Goal: Communication & Community: Answer question/provide support

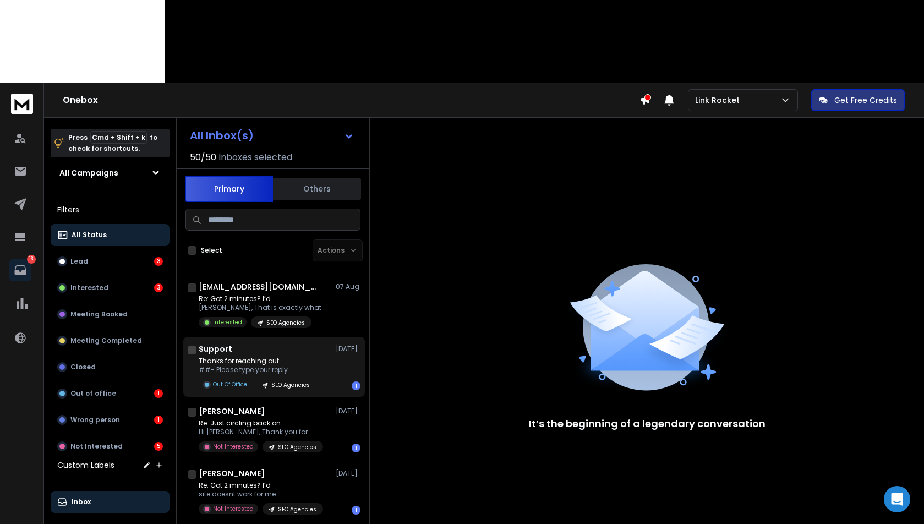
click at [275, 357] on p "Thanks for reaching out –" at bounding box center [258, 361] width 118 height 9
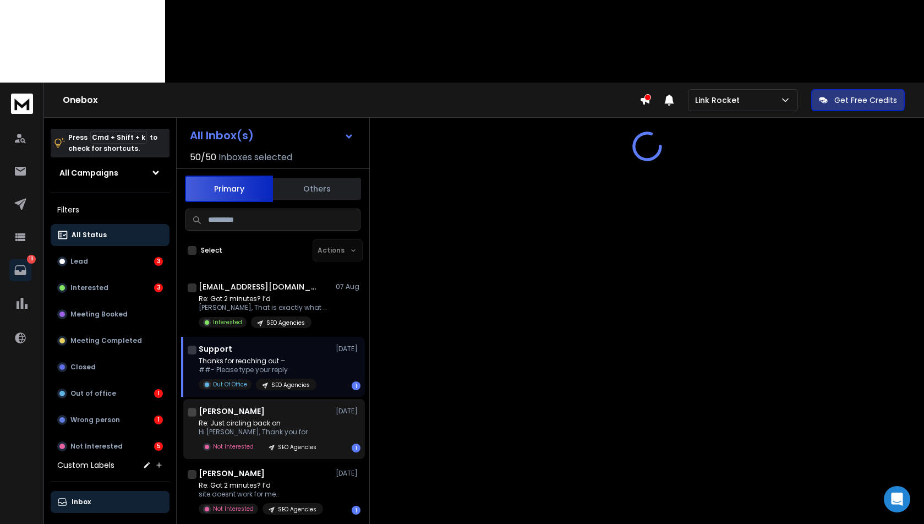
click at [280, 419] on p "Re: Just circling back on" at bounding box center [261, 423] width 124 height 9
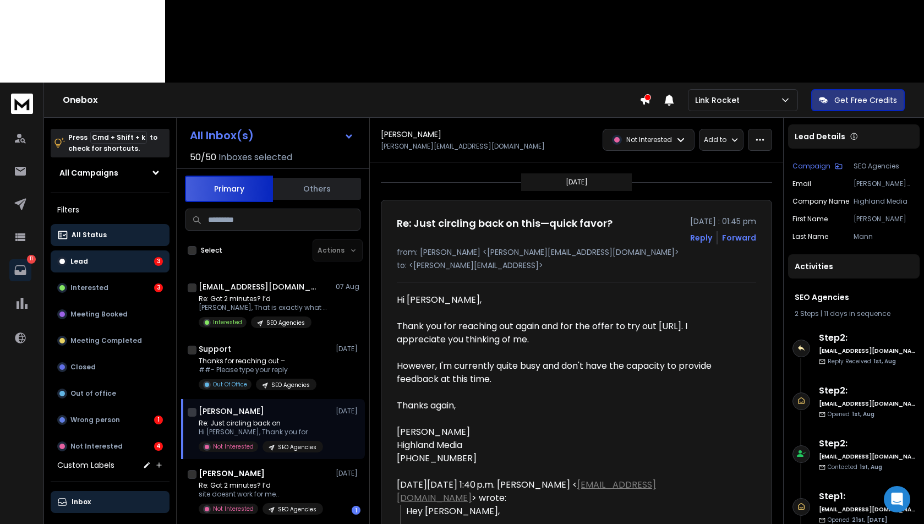
click at [77, 257] on p "Lead" at bounding box center [79, 261] width 18 height 9
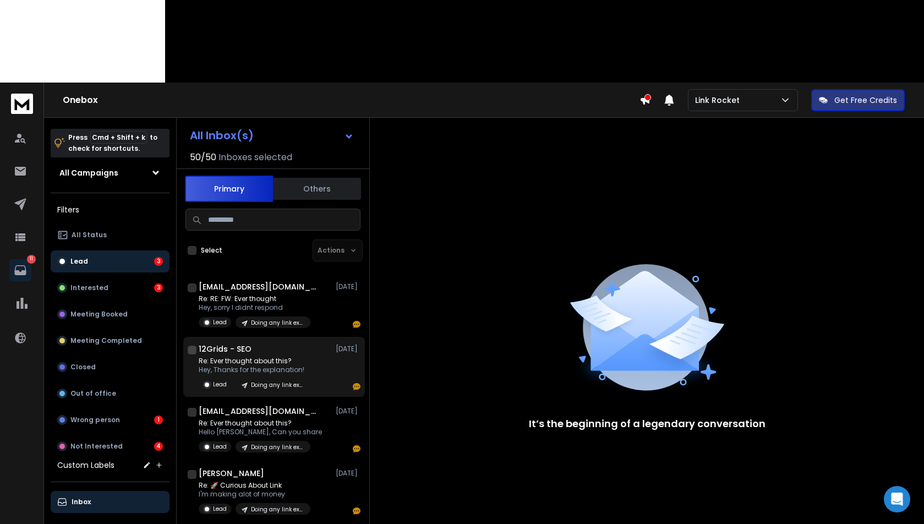
click at [276, 357] on p "Re: Ever thought about this?" at bounding box center [255, 361] width 112 height 9
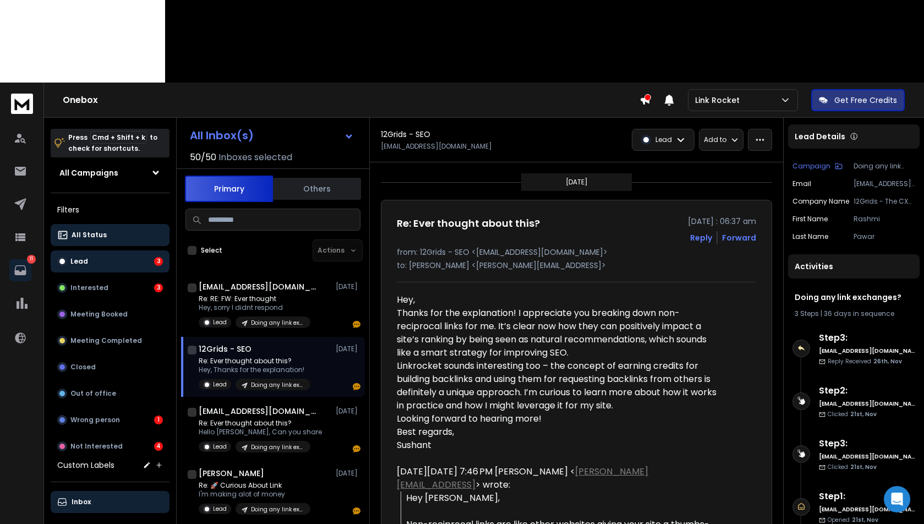
click at [101, 231] on p "All Status" at bounding box center [89, 235] width 35 height 9
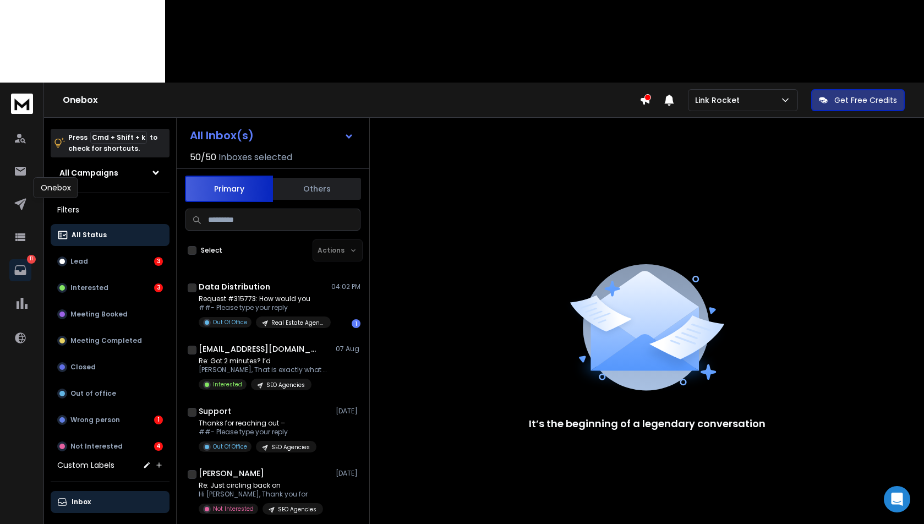
click at [20, 265] on icon at bounding box center [20, 270] width 12 height 10
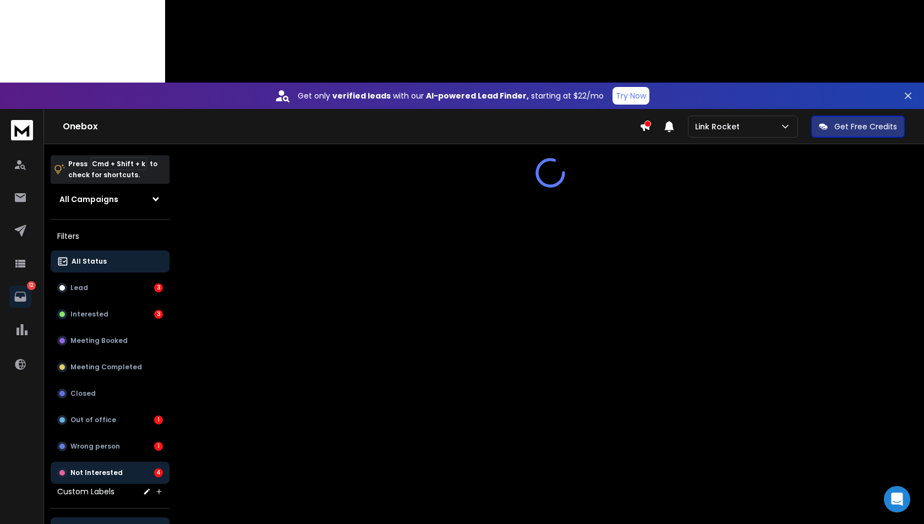
click at [108, 462] on button "Not Interested 4" at bounding box center [110, 473] width 119 height 22
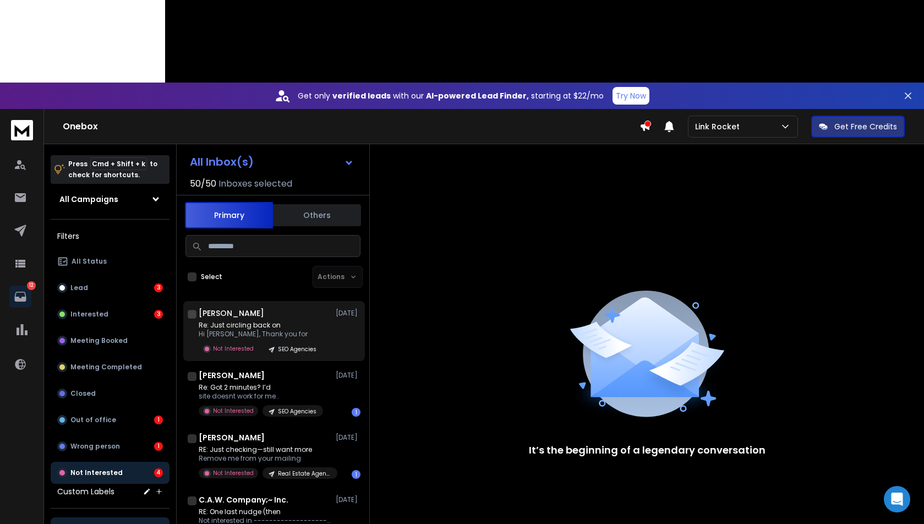
click at [291, 330] on p "Hi [PERSON_NAME], Thank you for" at bounding box center [261, 334] width 124 height 9
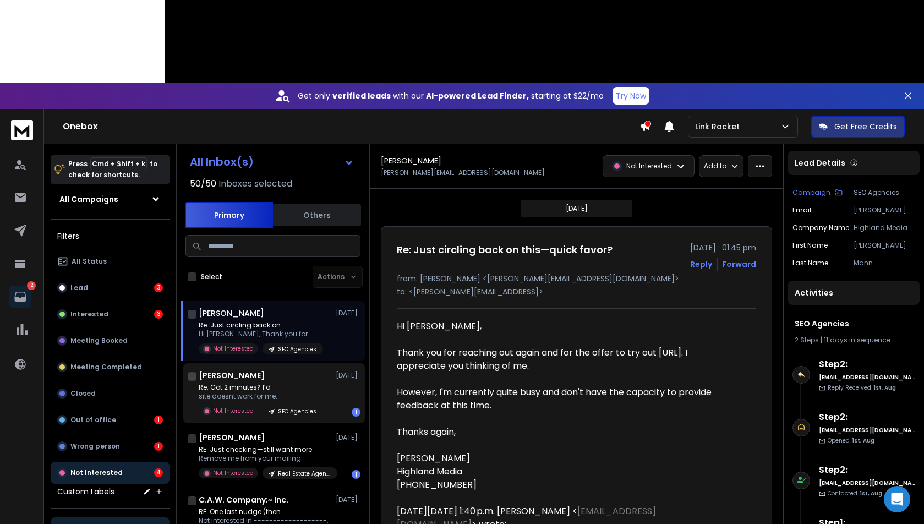
click at [290, 370] on div "Florian Auckenthaler 01 Aug" at bounding box center [280, 375] width 162 height 11
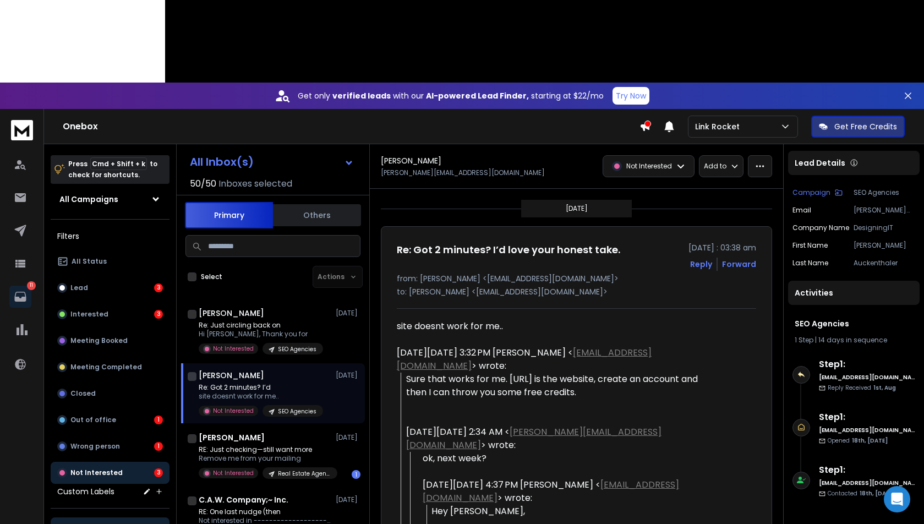
click at [701, 259] on button "Reply" at bounding box center [701, 264] width 22 height 11
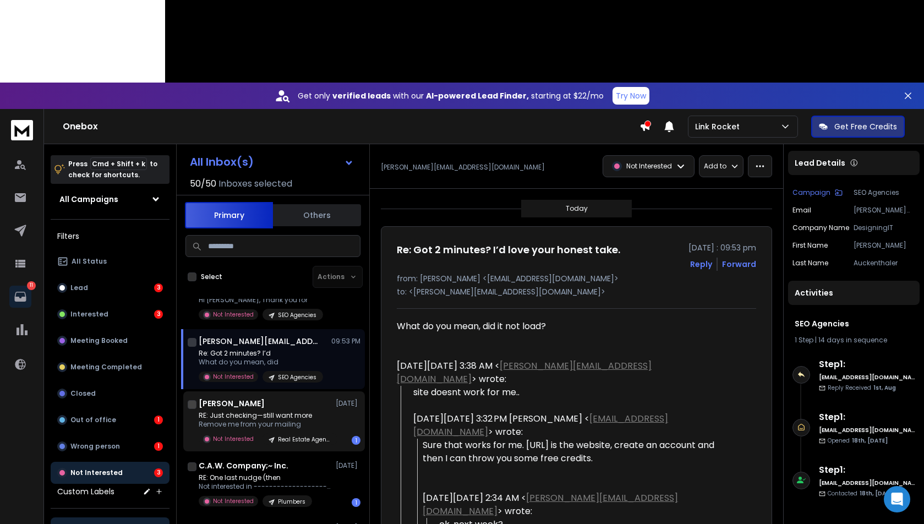
scroll to position [36, 0]
click at [284, 418] on p "Remove me from your mailing" at bounding box center [265, 422] width 132 height 9
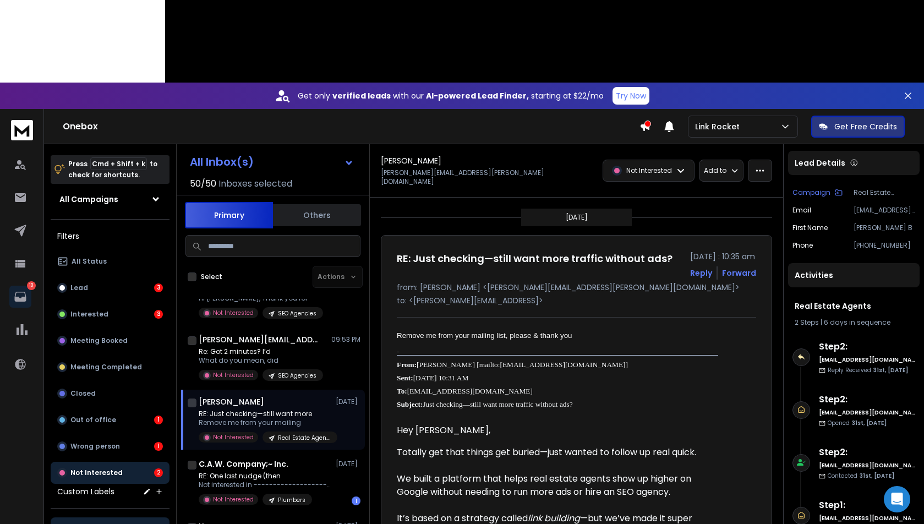
click at [728, 160] on div "Add to" at bounding box center [720, 170] width 43 height 21
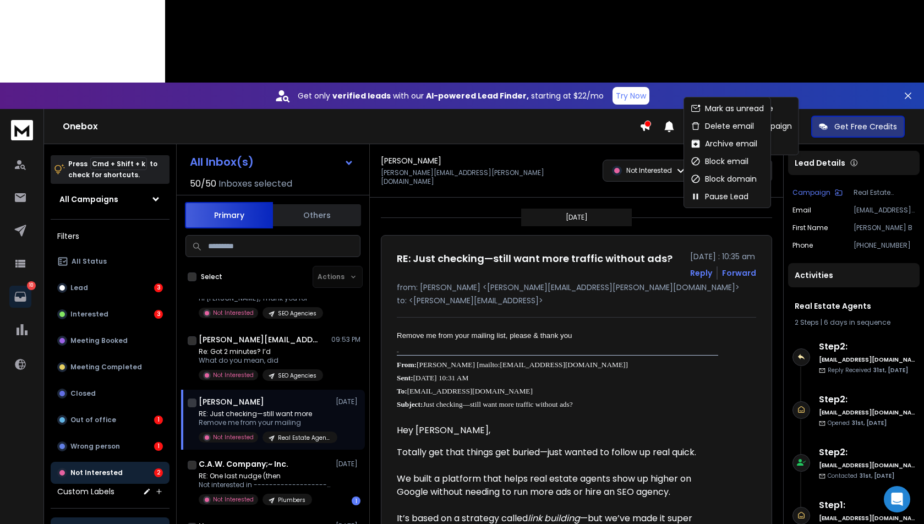
click at [767, 160] on button "button" at bounding box center [760, 171] width 24 height 22
click at [736, 162] on div "Block email" at bounding box center [720, 161] width 58 height 11
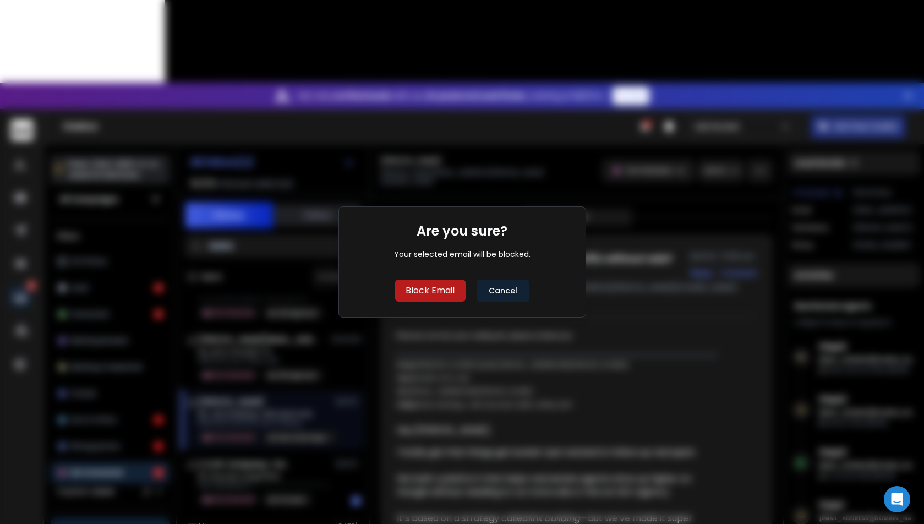
click at [440, 286] on button "Block Email" at bounding box center [430, 291] width 70 height 22
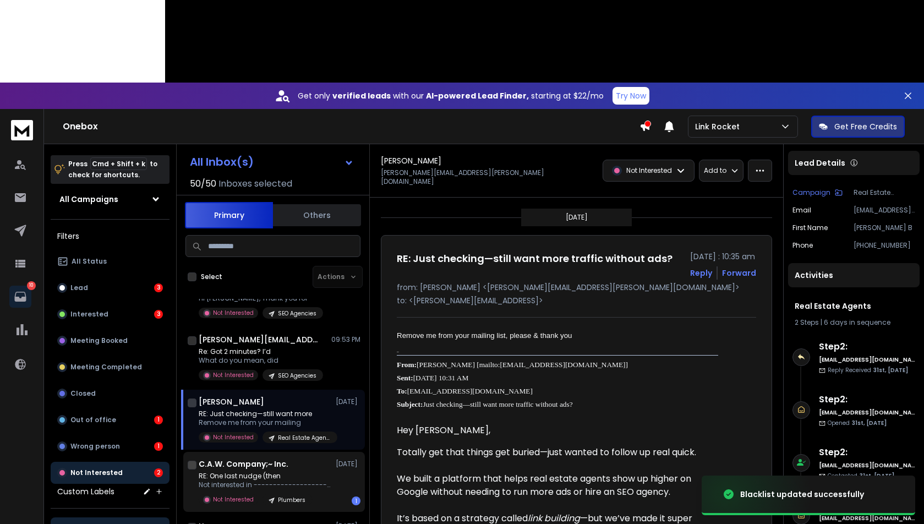
click at [294, 480] on p "Not interested in ---------------------------------------- From:" at bounding box center [265, 484] width 132 height 9
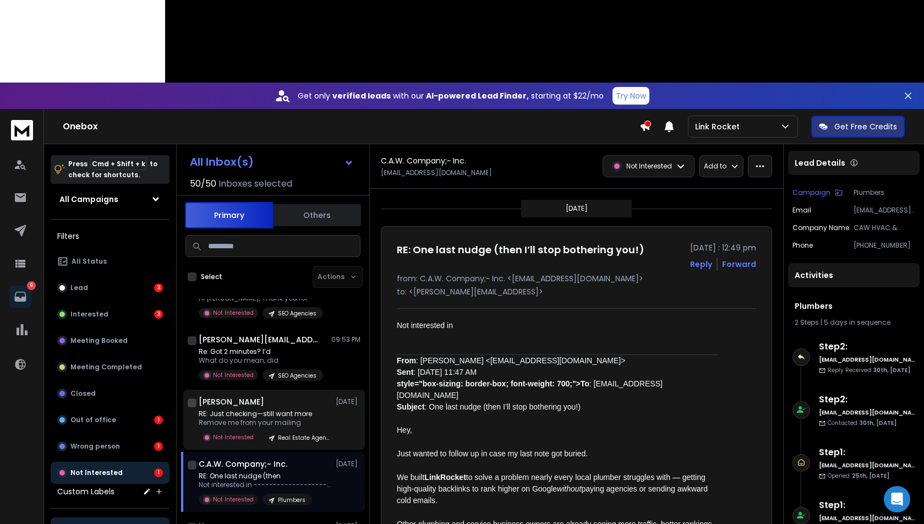
click at [282, 418] on p "Remove me from your mailing" at bounding box center [265, 422] width 132 height 9
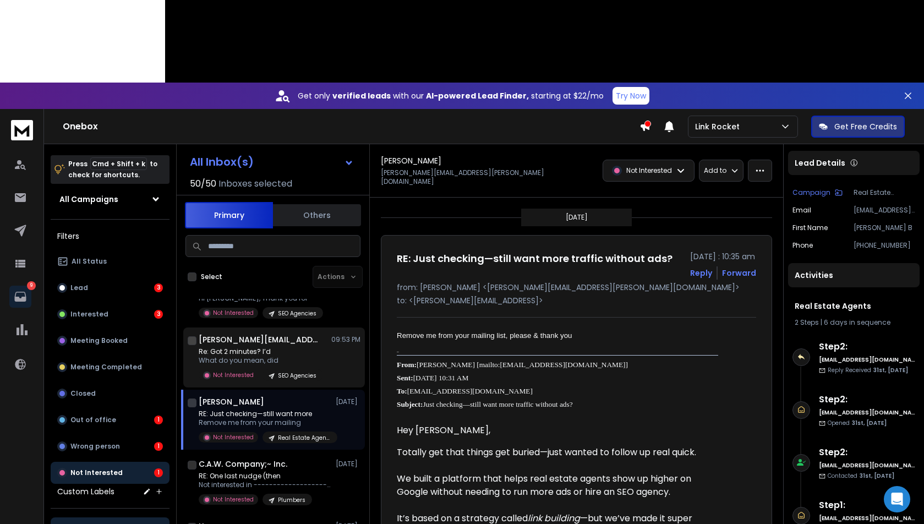
click at [271, 356] on p "What do you mean, did" at bounding box center [261, 360] width 124 height 9
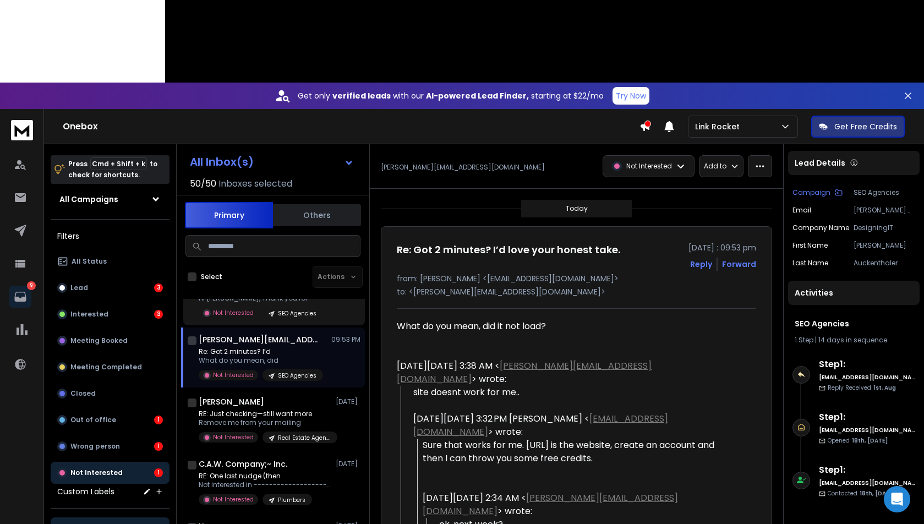
scroll to position [0, 0]
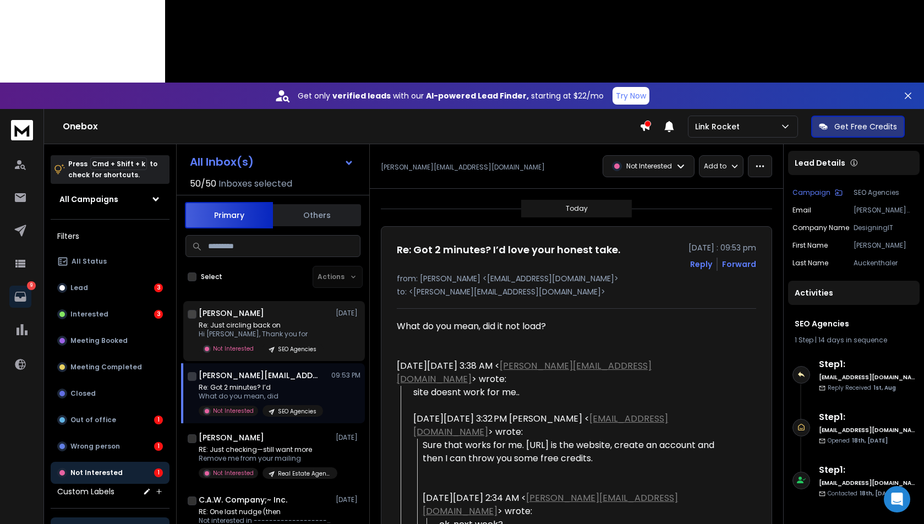
click at [260, 321] on p "Re: Just circling back on" at bounding box center [261, 325] width 124 height 9
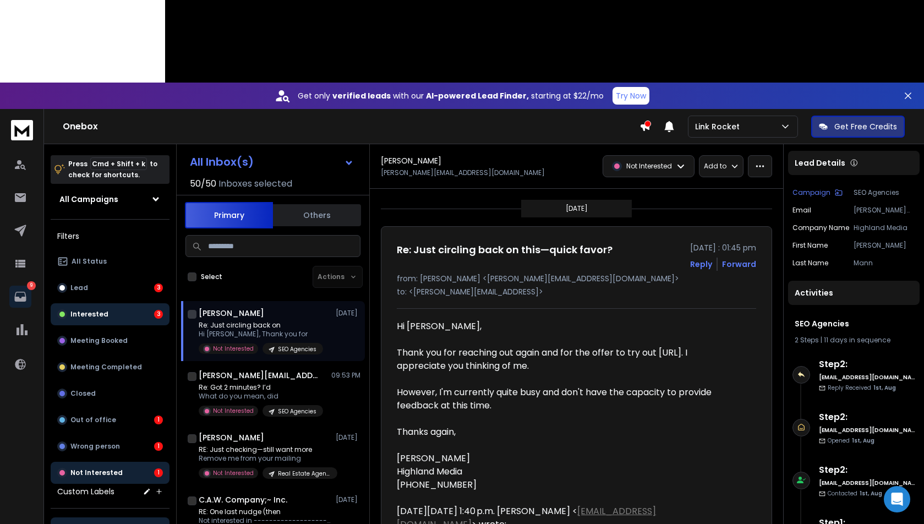
click at [112, 303] on button "Interested 3" at bounding box center [110, 314] width 119 height 22
